Goal: Task Accomplishment & Management: Manage account settings

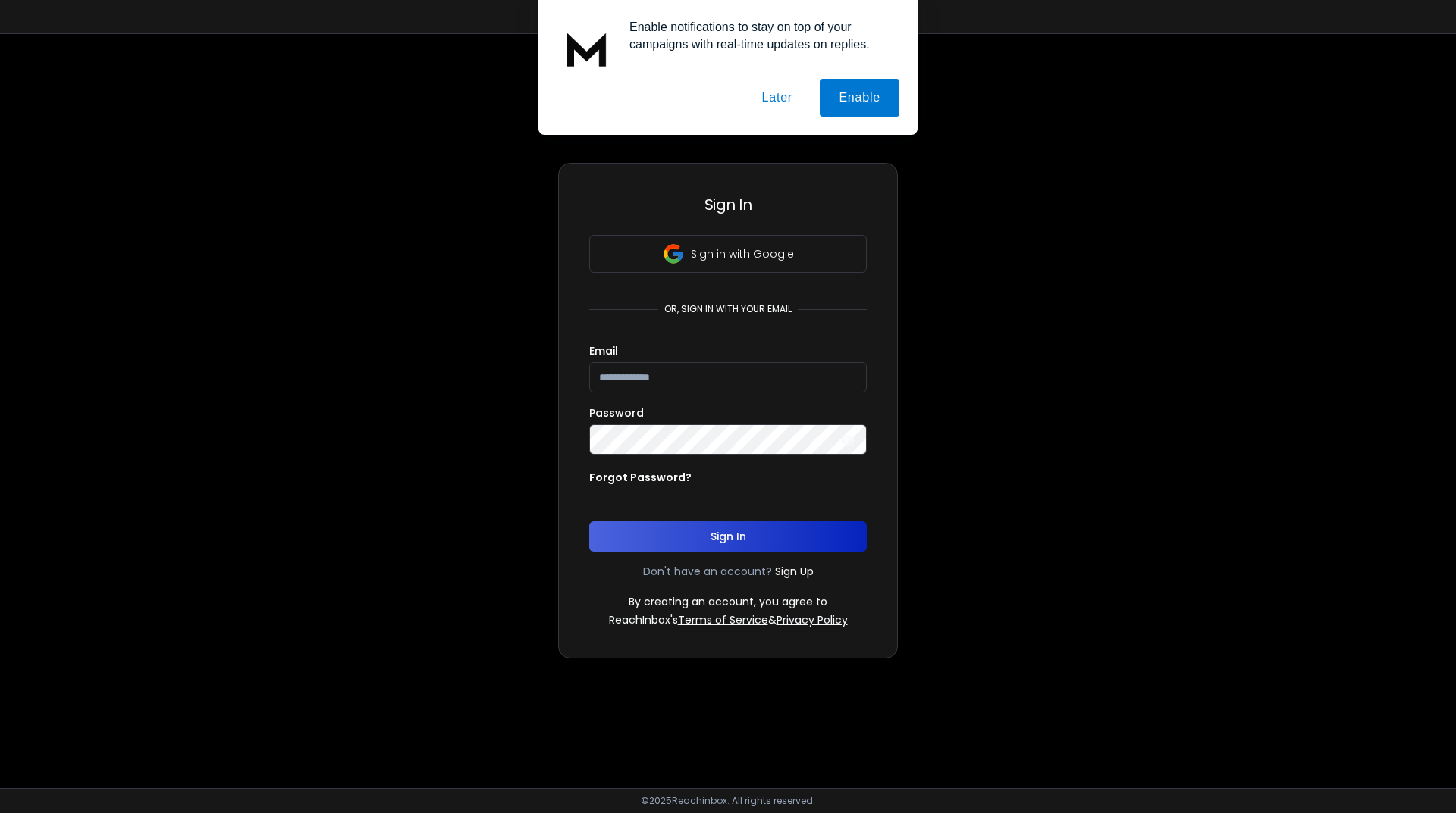
click at [673, 382] on input "email" at bounding box center [728, 377] width 278 height 30
paste input "**********"
type input "**********"
click at [776, 103] on button "Later" at bounding box center [776, 97] width 68 height 38
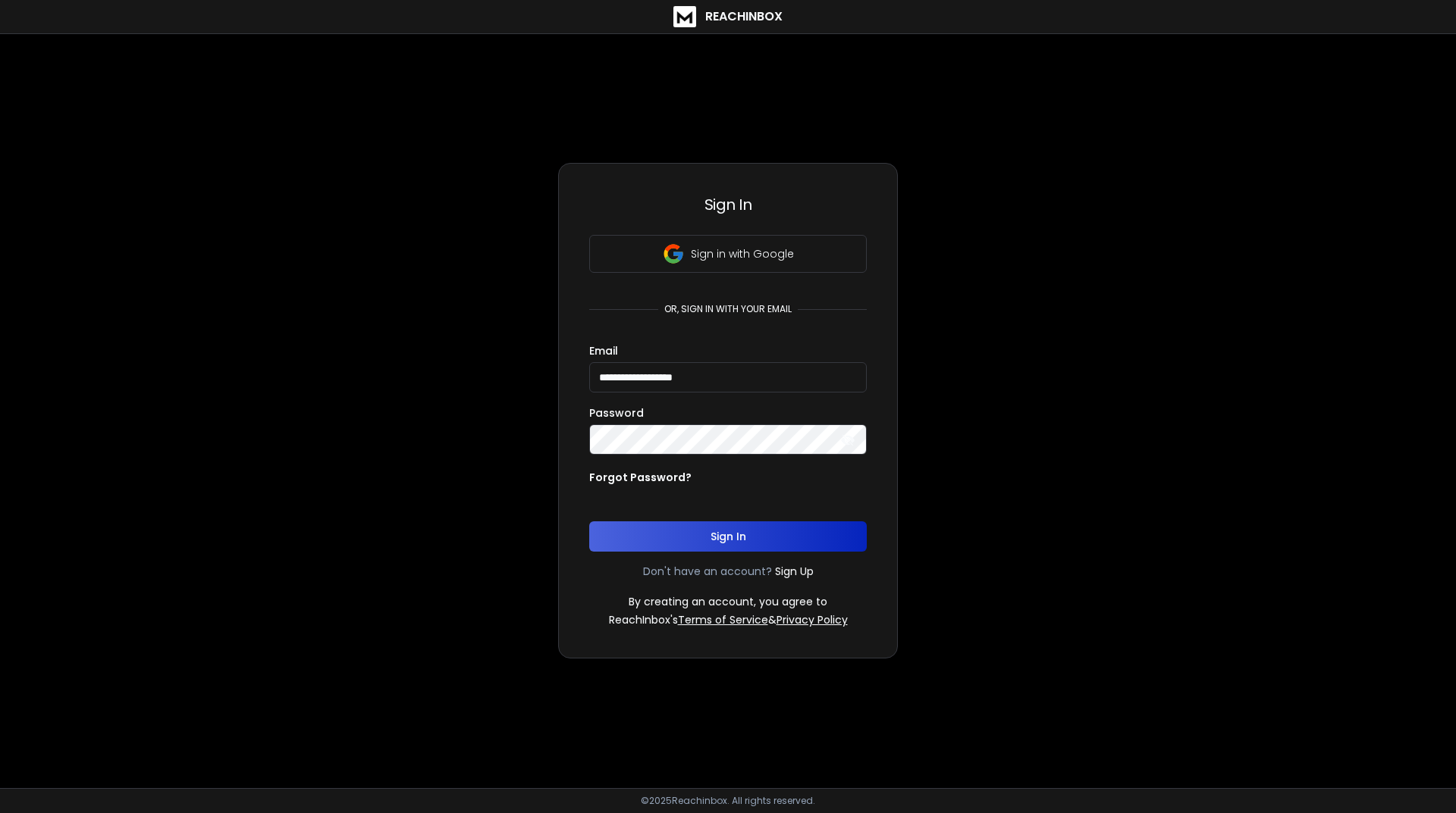
click at [727, 378] on input "**********" at bounding box center [728, 377] width 278 height 30
click at [697, 414] on div "Password" at bounding box center [728, 413] width 278 height 11
click at [711, 533] on button "Sign In" at bounding box center [728, 536] width 278 height 30
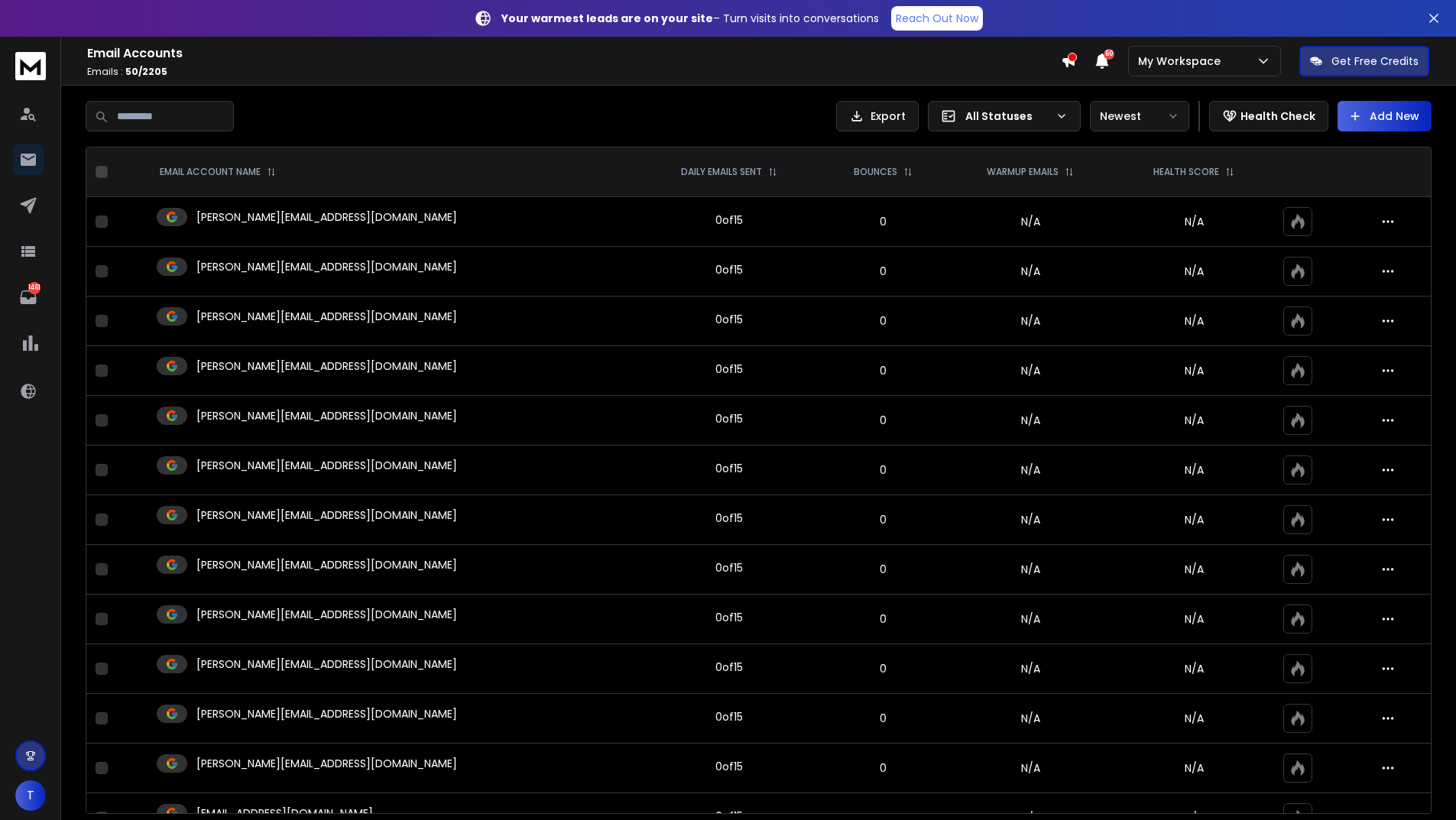
click at [1389, 109] on button "Add New" at bounding box center [1384, 115] width 94 height 30
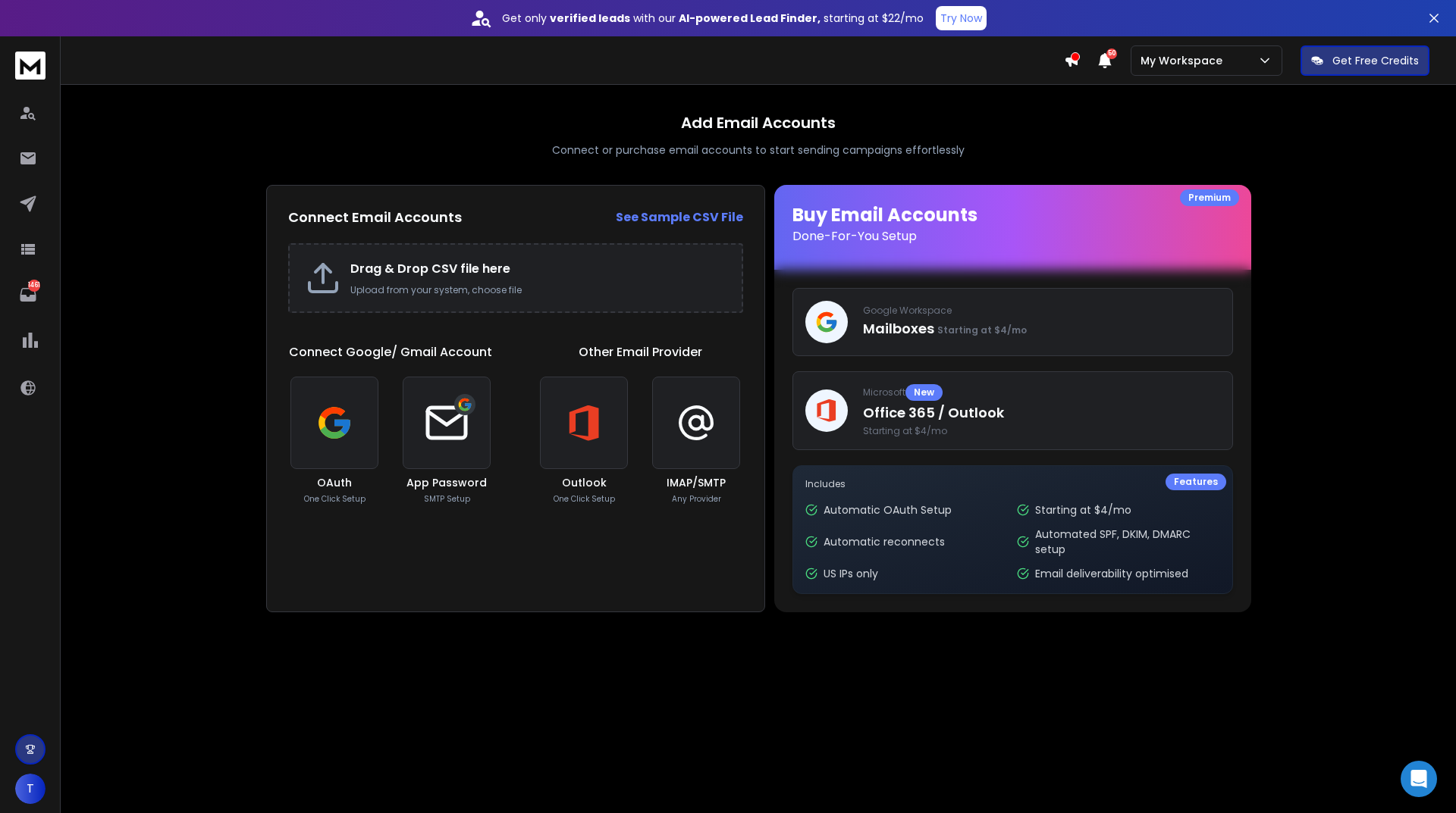
click at [315, 432] on div at bounding box center [335, 423] width 88 height 93
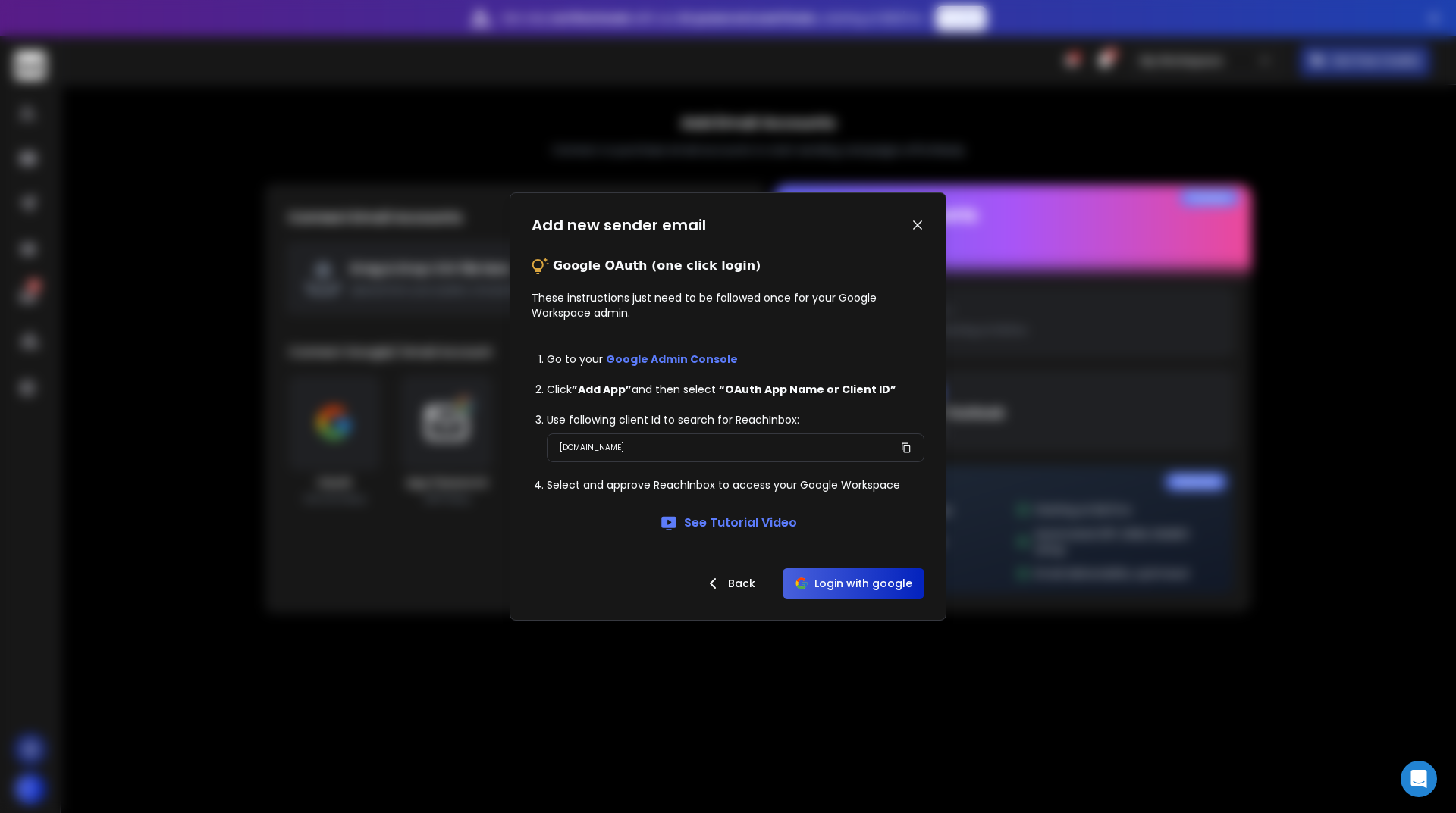
click at [847, 580] on button "Login with google" at bounding box center [853, 583] width 142 height 30
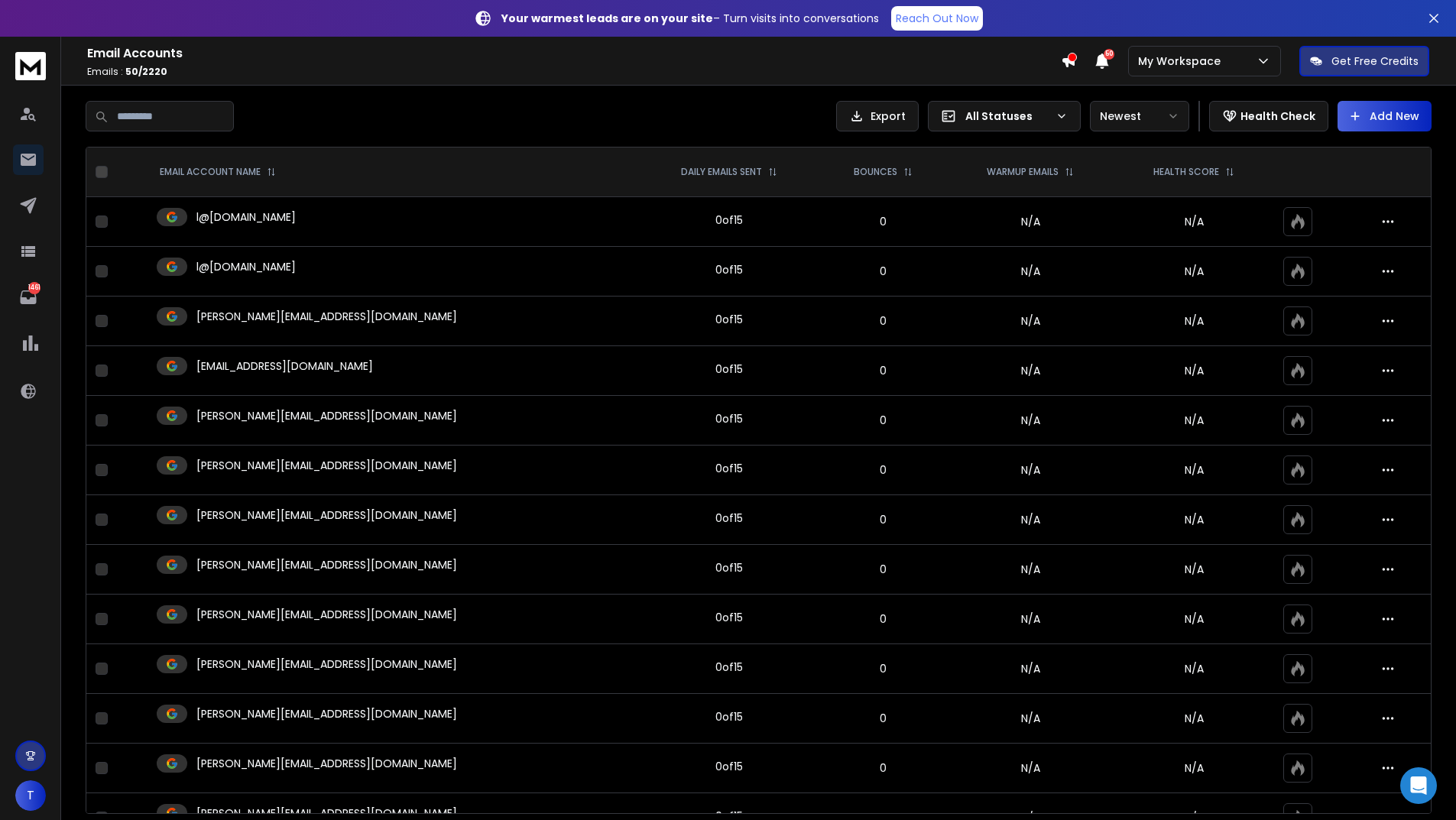
click at [1367, 111] on button "Add New" at bounding box center [1384, 115] width 94 height 30
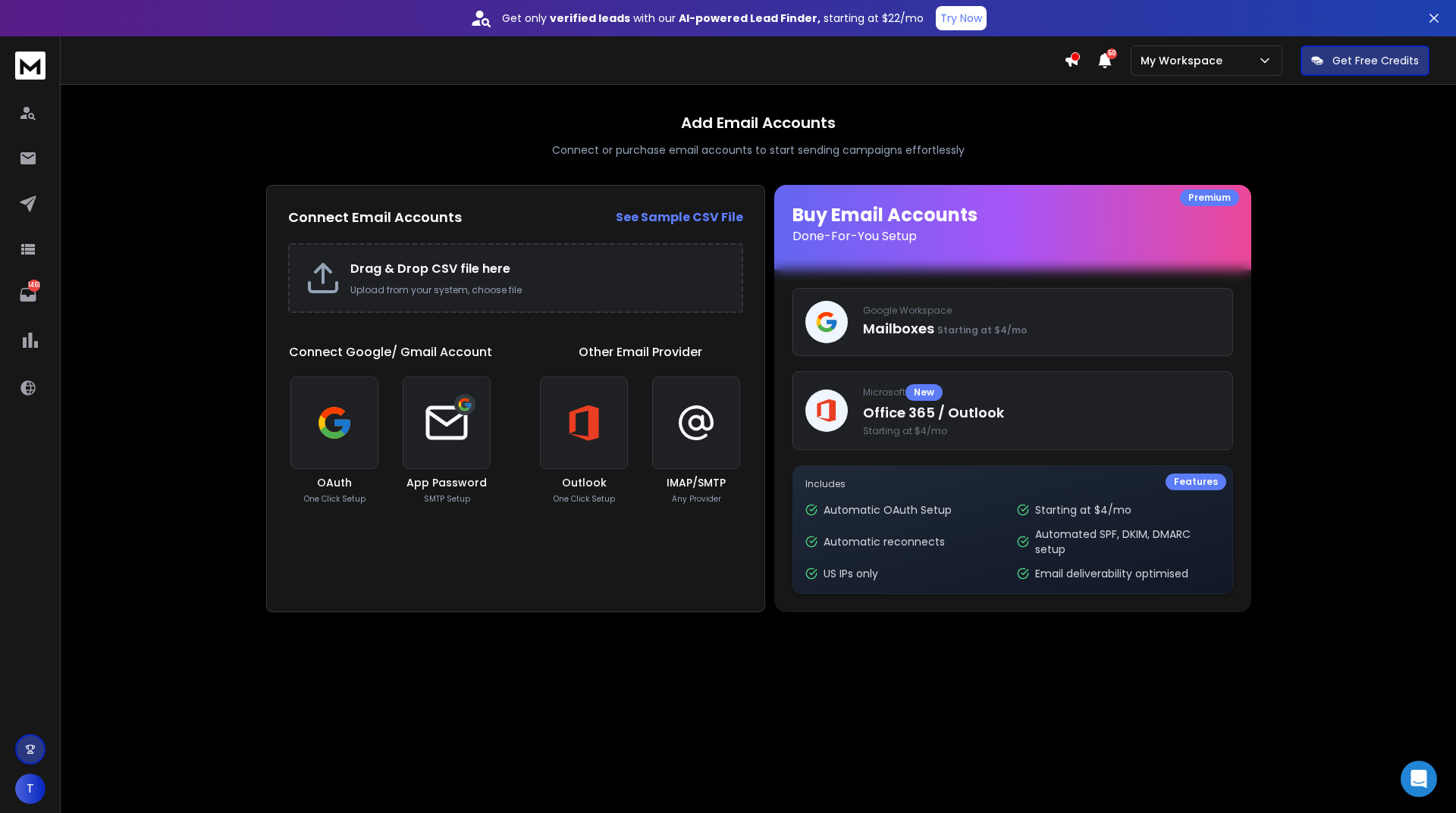
click at [353, 420] on icon at bounding box center [334, 423] width 38 height 46
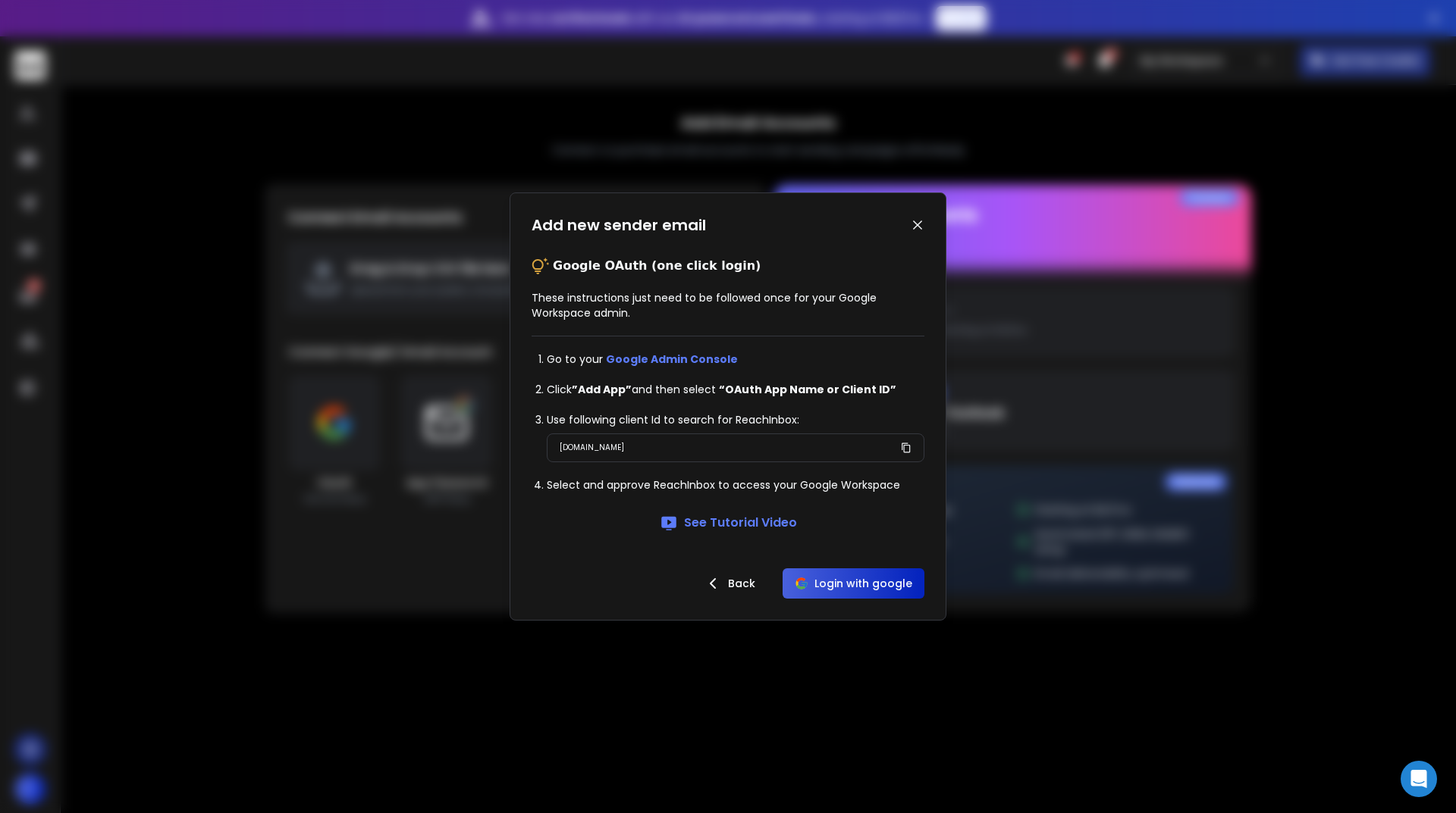
click at [883, 577] on button "Login with google" at bounding box center [853, 583] width 142 height 30
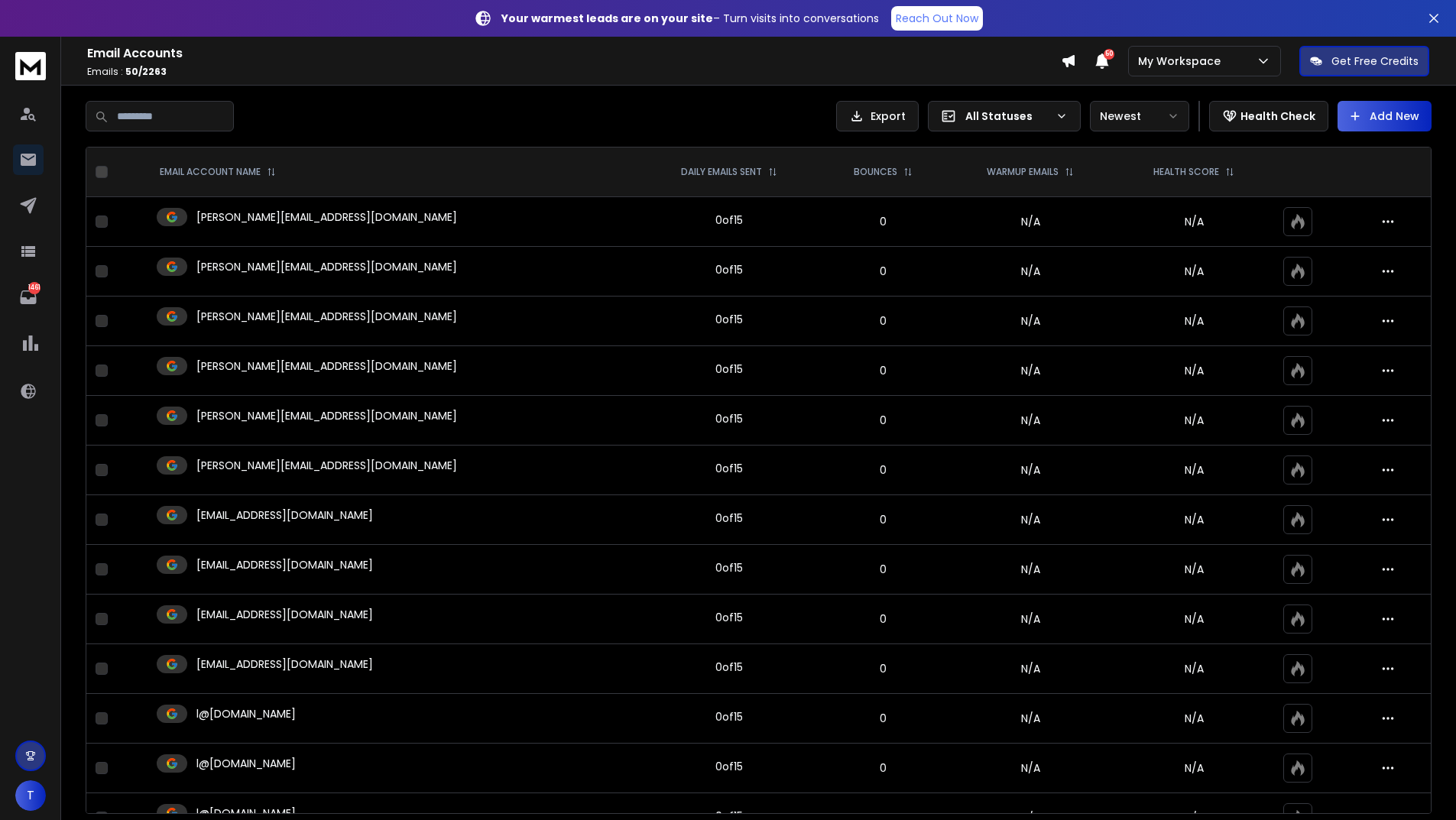
click at [1401, 102] on button "Add New" at bounding box center [1384, 115] width 94 height 30
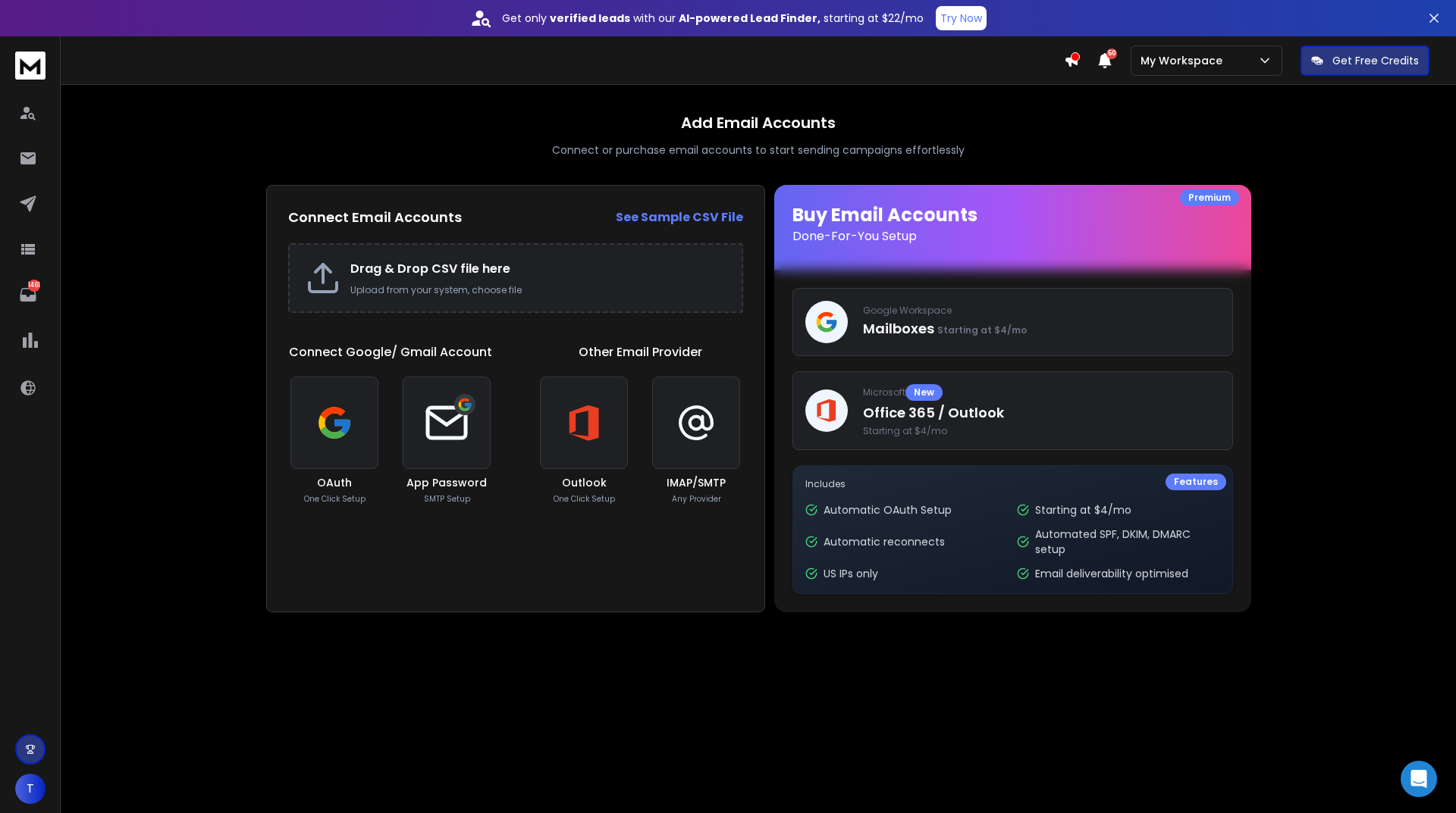
click at [329, 440] on icon at bounding box center [334, 423] width 38 height 46
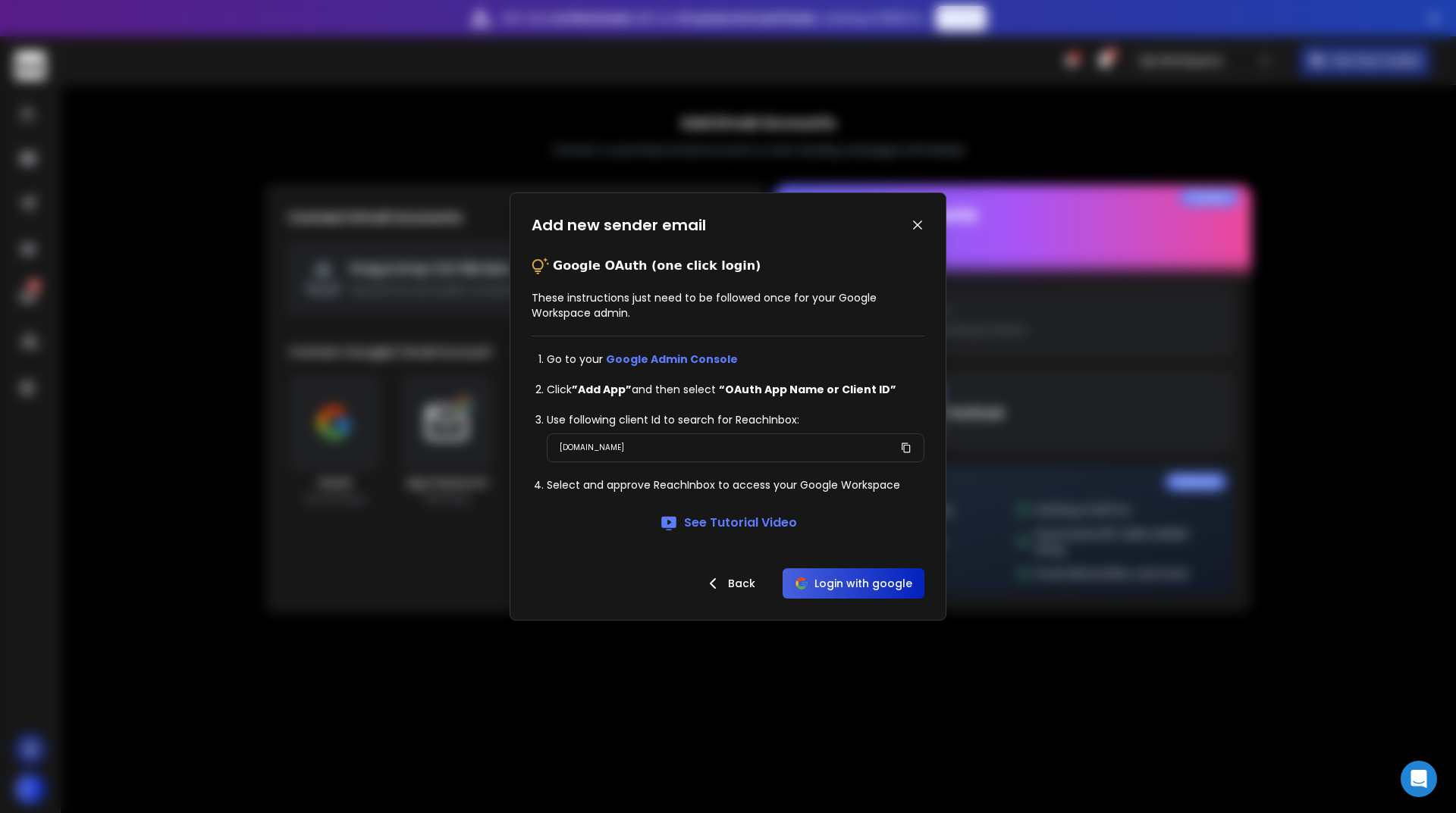
click at [880, 591] on button "Login with google" at bounding box center [853, 583] width 142 height 30
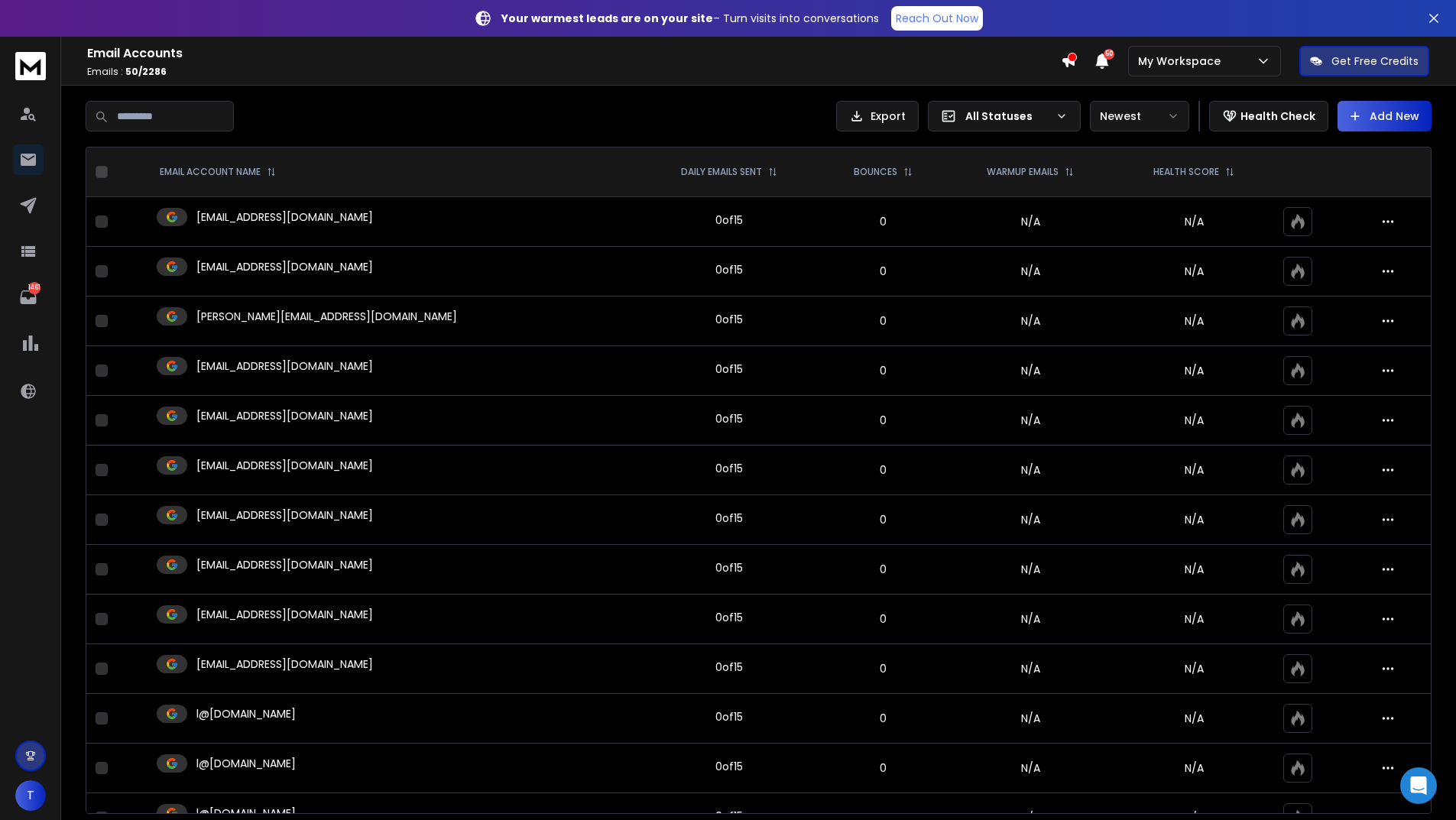
click at [1371, 125] on button "Add New" at bounding box center [1384, 115] width 94 height 30
click at [1374, 116] on button "Add New" at bounding box center [1384, 115] width 94 height 30
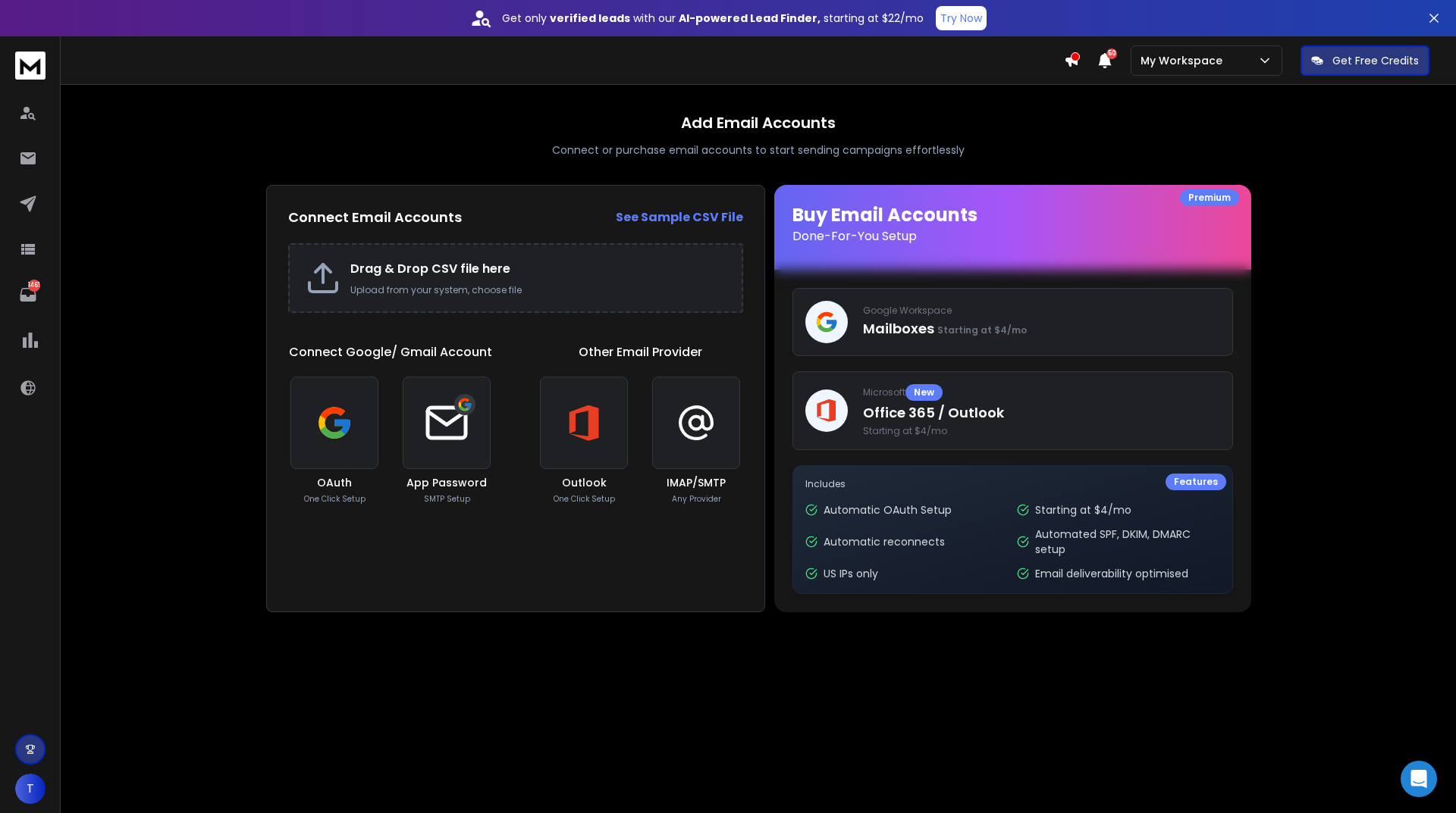
click at [333, 430] on icon at bounding box center [334, 423] width 38 height 46
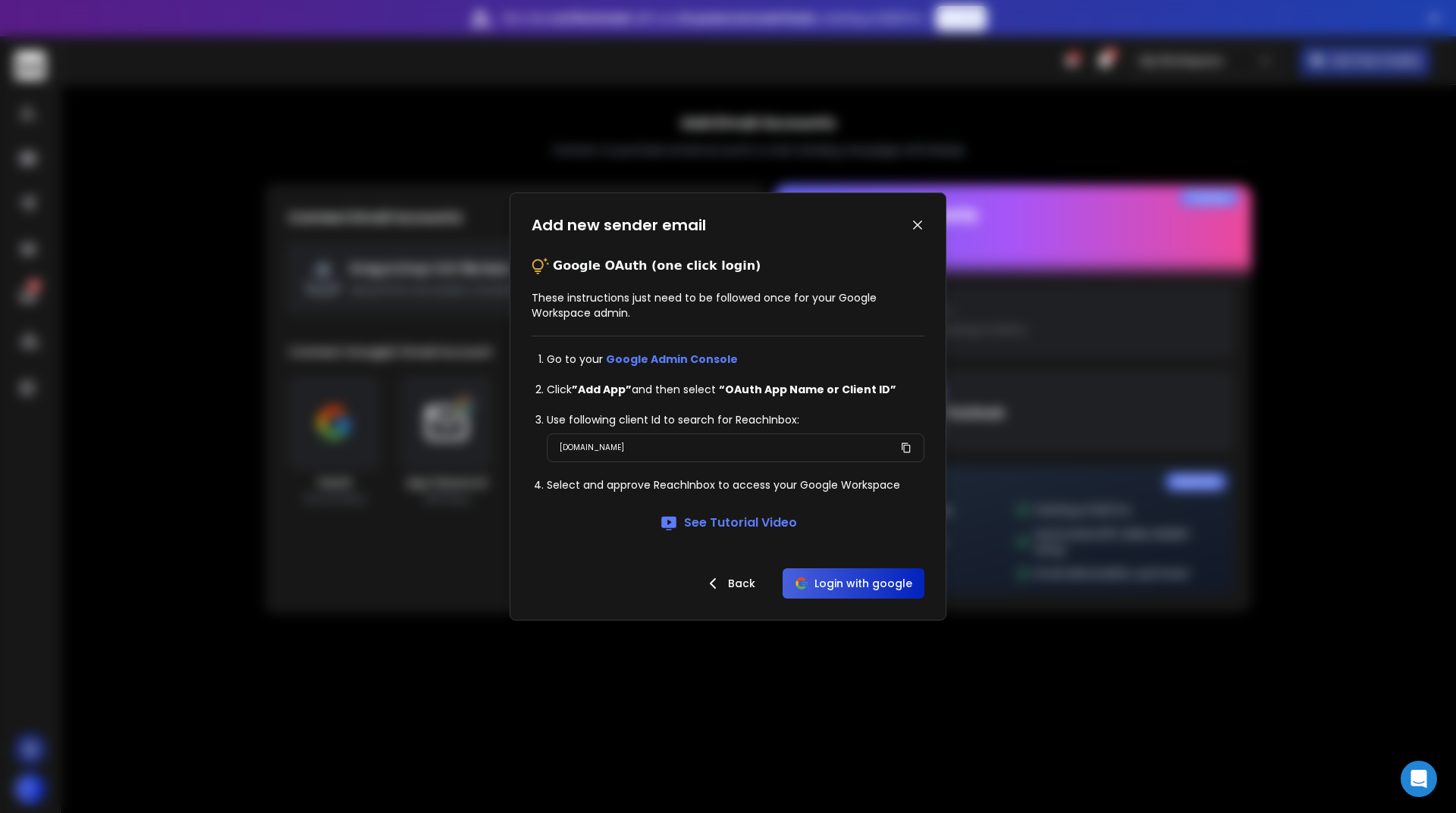
click at [848, 582] on button "Login with google" at bounding box center [853, 583] width 142 height 30
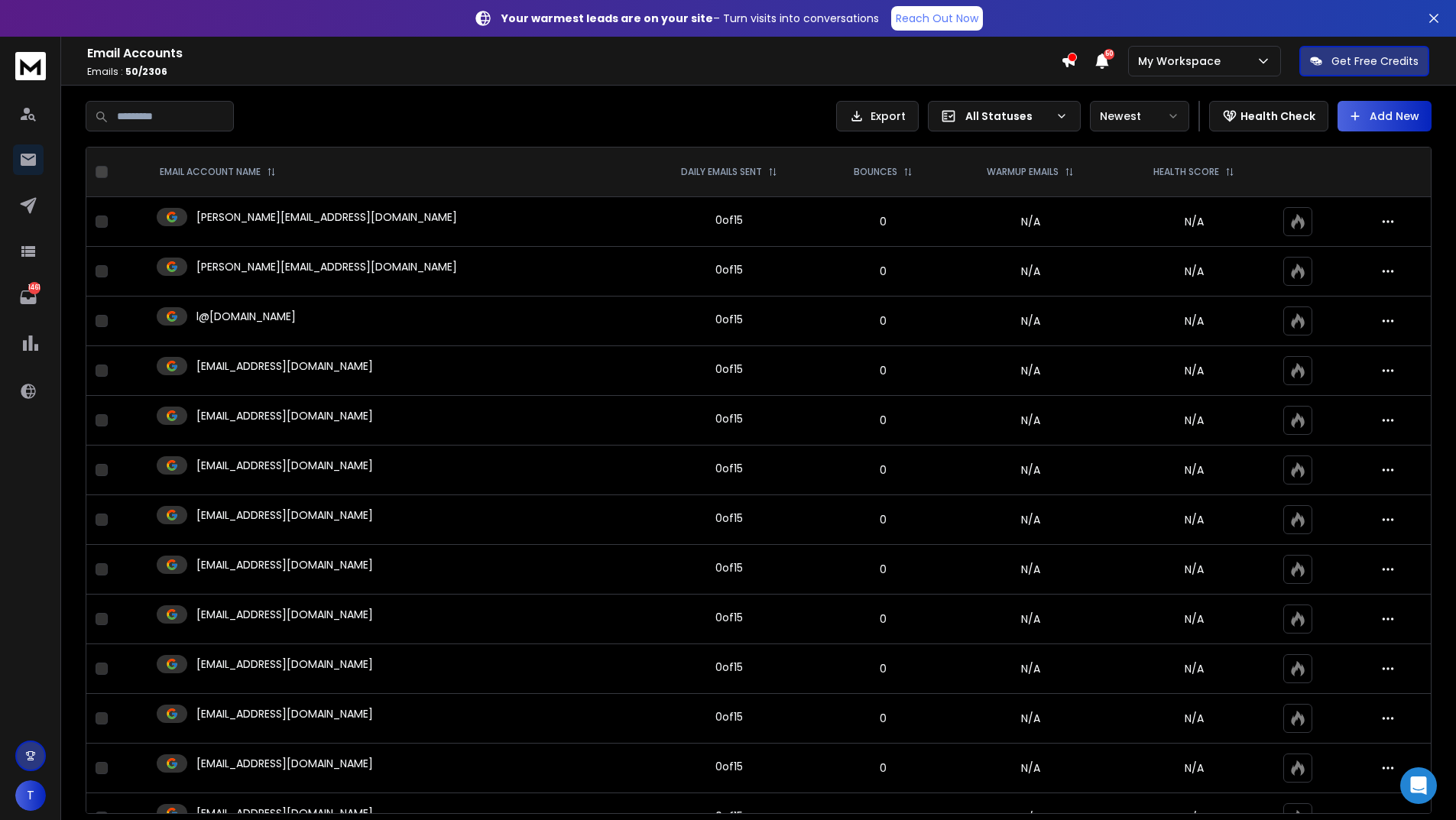
click at [1377, 126] on button "Add New" at bounding box center [1384, 115] width 94 height 30
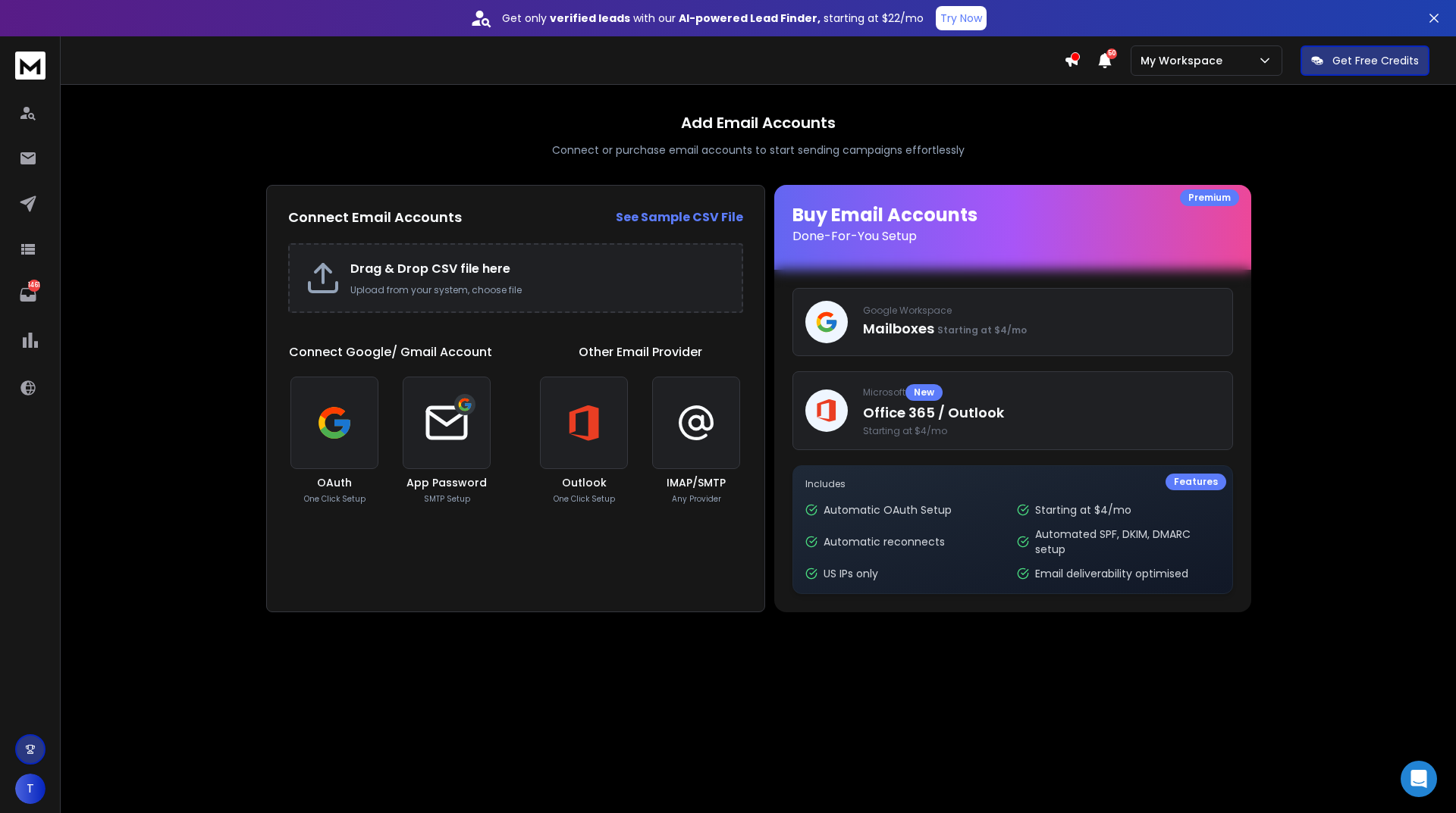
click at [309, 430] on div at bounding box center [335, 423] width 88 height 93
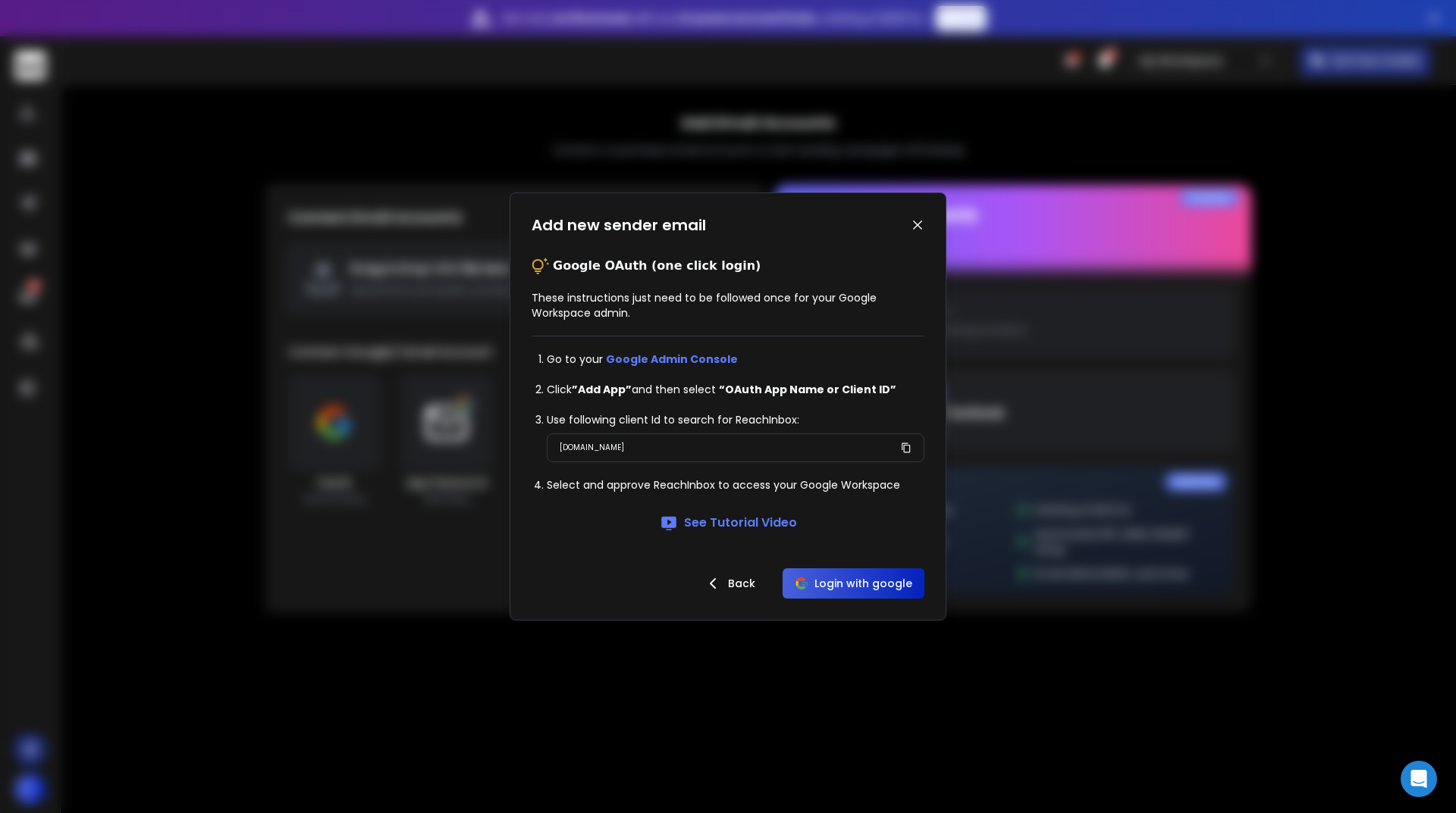
click at [850, 584] on button "Login with google" at bounding box center [853, 583] width 142 height 30
